Goal: Task Accomplishment & Management: Manage account settings

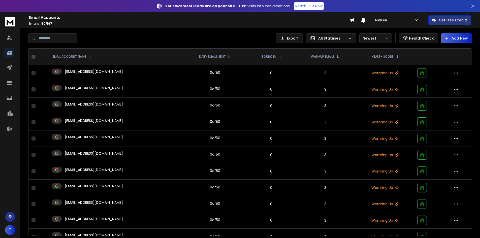
click at [220, 119] on div "0 of 50" at bounding box center [215, 121] width 10 height 5
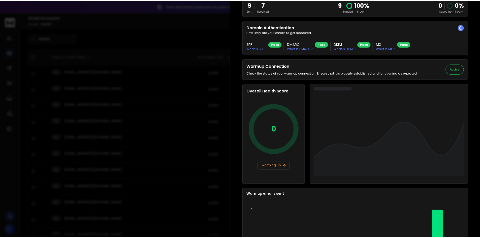
scroll to position [159, 0]
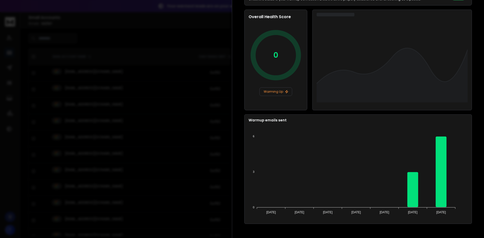
click at [196, 102] on div at bounding box center [242, 119] width 484 height 238
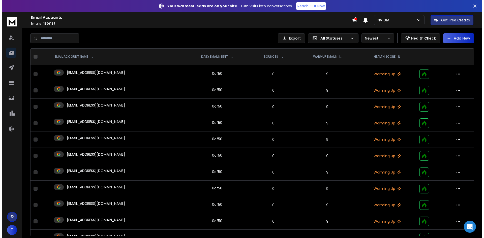
scroll to position [1883, 0]
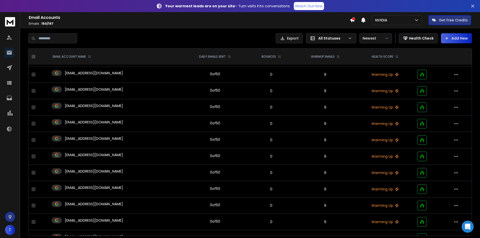
click at [123, 154] on p "[EMAIL_ADDRESS][DOMAIN_NAME]" at bounding box center [94, 155] width 58 height 5
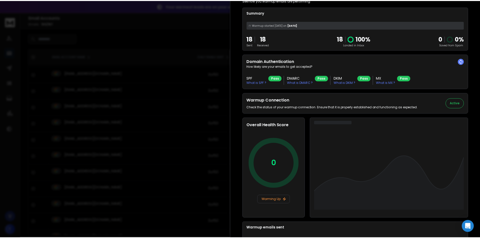
scroll to position [159, 0]
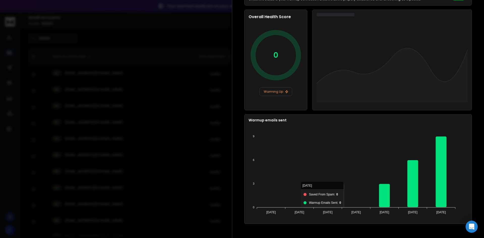
click at [235, 137] on div "Multi Select Table Sheet [EMAIL_ADDRESS][DOMAIN_NAME] Overview Campaign Stats W…" at bounding box center [358, 119] width 252 height 238
drag, startPoint x: 206, startPoint y: 130, endPoint x: 221, endPoint y: 130, distance: 15.4
click at [205, 130] on div at bounding box center [242, 119] width 484 height 238
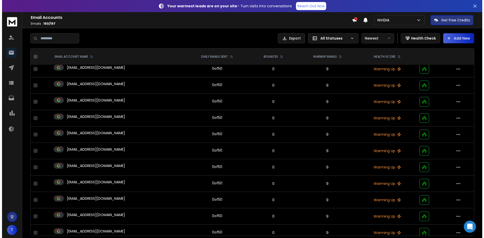
scroll to position [2185, 0]
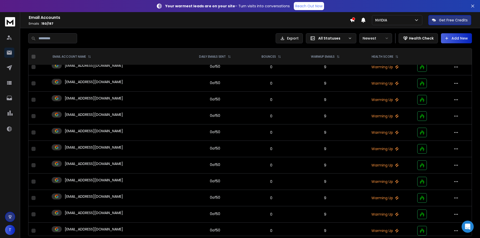
click at [220, 134] on div "0 of 50" at bounding box center [215, 132] width 10 height 5
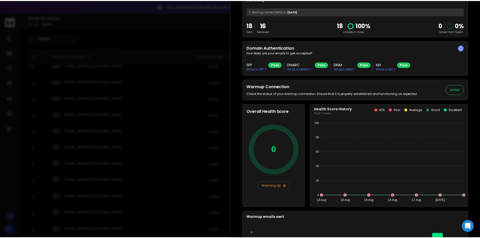
scroll to position [162, 0]
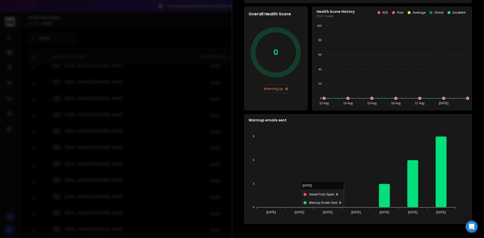
click at [178, 130] on div at bounding box center [242, 119] width 484 height 238
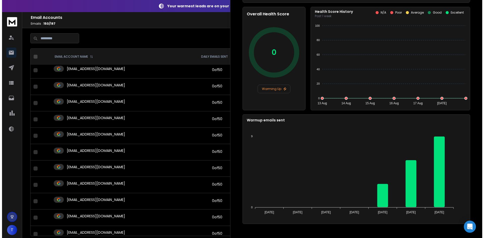
scroll to position [2299, 0]
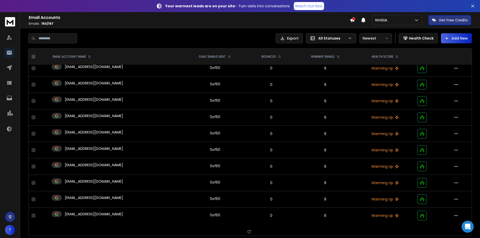
click at [123, 134] on p "[EMAIL_ADDRESS][DOMAIN_NAME]" at bounding box center [94, 132] width 58 height 5
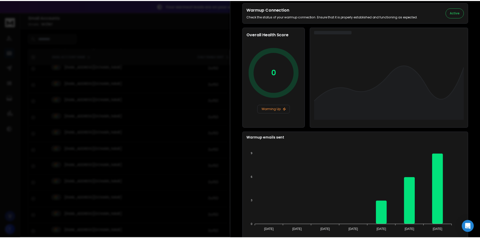
scroll to position [159, 0]
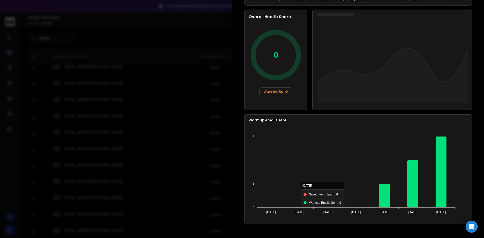
click at [176, 124] on div at bounding box center [242, 119] width 484 height 238
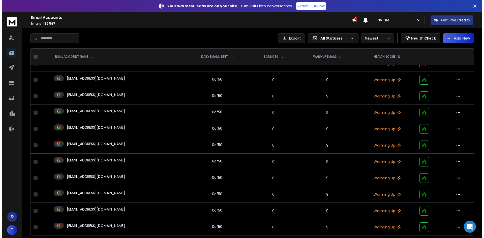
scroll to position [2652, 0]
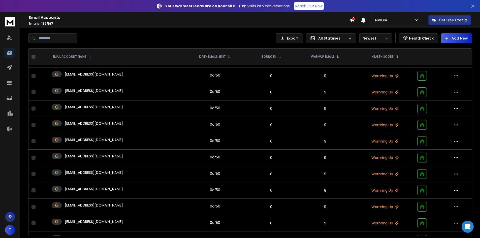
click at [169, 143] on td "[EMAIL_ADDRESS][DOMAIN_NAME]" at bounding box center [115, 141] width 133 height 16
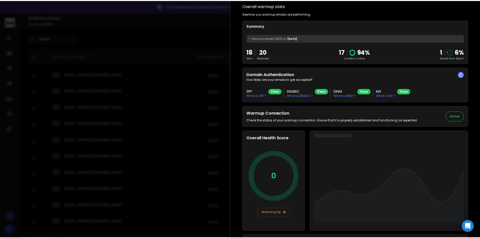
scroll to position [0, 0]
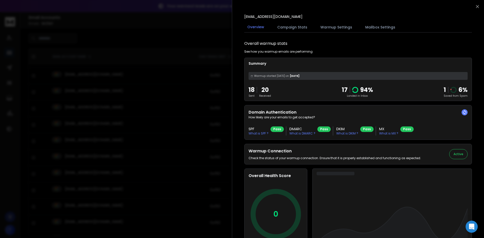
click at [153, 128] on div at bounding box center [242, 119] width 484 height 238
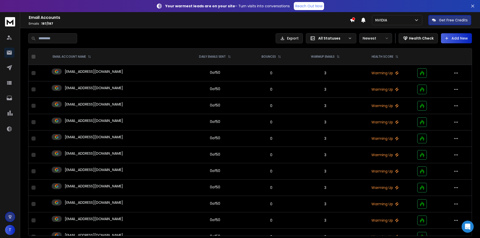
click at [139, 19] on h1 "Email Accounts" at bounding box center [189, 18] width 321 height 6
click at [180, 40] on div at bounding box center [150, 38] width 245 height 10
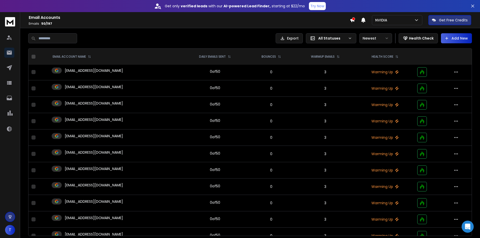
scroll to position [660, 0]
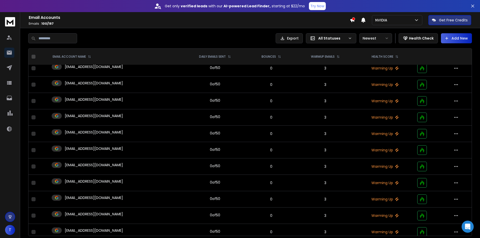
click at [211, 38] on div at bounding box center [150, 38] width 245 height 10
click at [200, 238] on div "Export All Statuses Newest Health Check Add New EMAIL ACCOUNT NAME DAILY EMAILS…" at bounding box center [250, 134] width 460 height 213
